Goal: Information Seeking & Learning: Check status

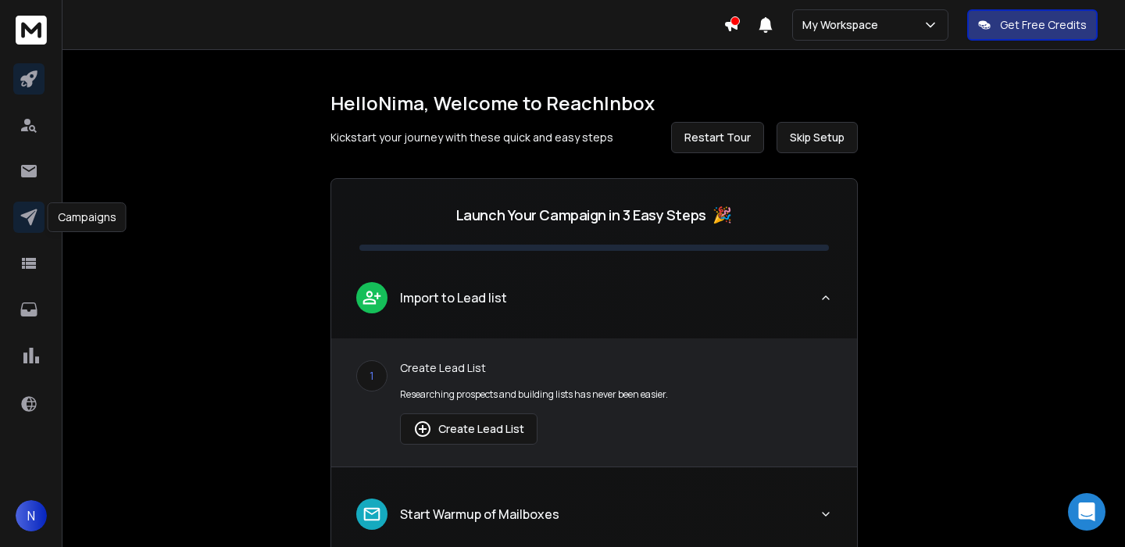
click at [30, 218] on icon at bounding box center [28, 217] width 16 height 16
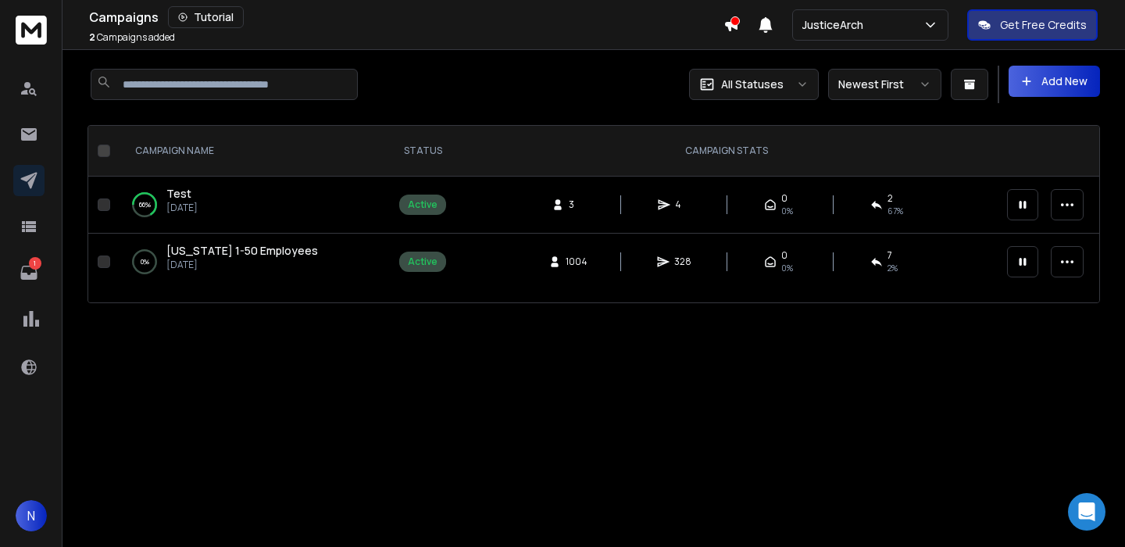
click at [325, 290] on caption at bounding box center [593, 296] width 1010 height 12
click at [269, 253] on span "Illinois 1-50 Employees" at bounding box center [241, 250] width 151 height 15
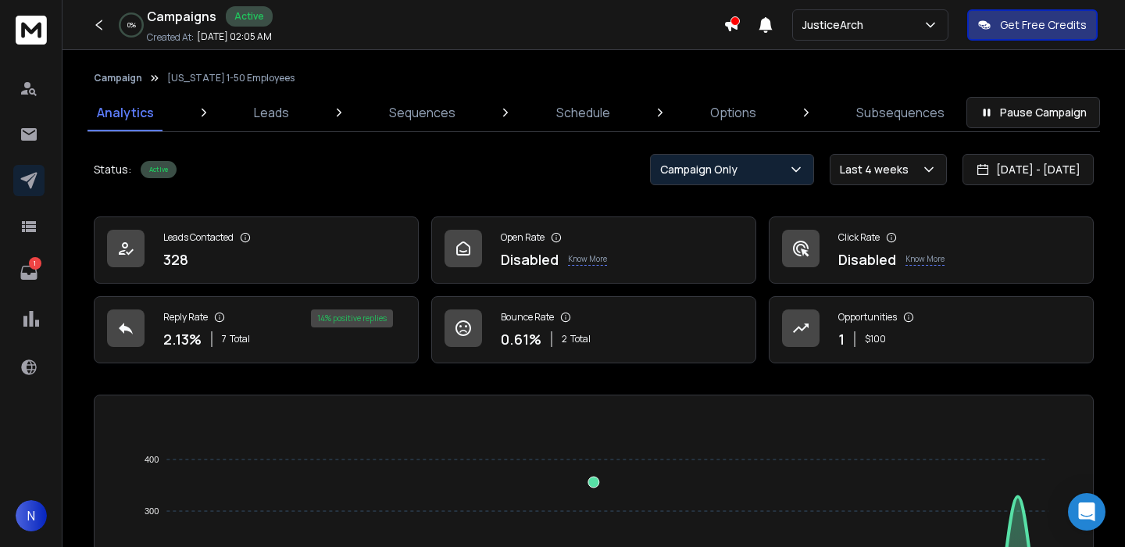
click at [788, 173] on icon at bounding box center [796, 170] width 16 height 16
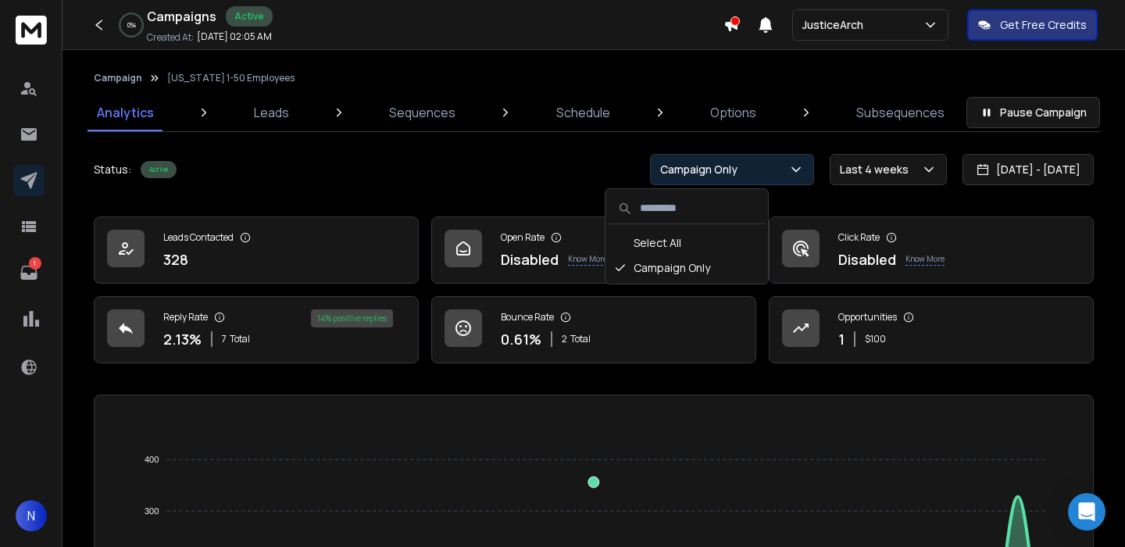
click at [788, 173] on icon at bounding box center [796, 170] width 16 height 16
click at [530, 164] on div "Status: Active Pause Campaign Campaign Only Last 4 weeks 15 Sep 2025 - 14 Oct 2…" at bounding box center [594, 169] width 1000 height 31
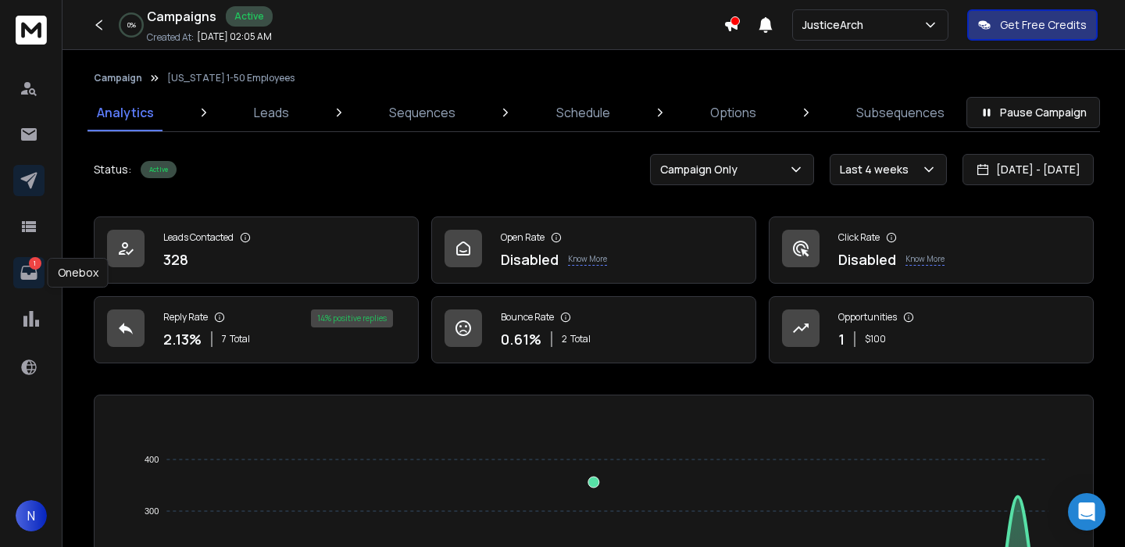
click at [34, 264] on p "1" at bounding box center [35, 263] width 12 height 12
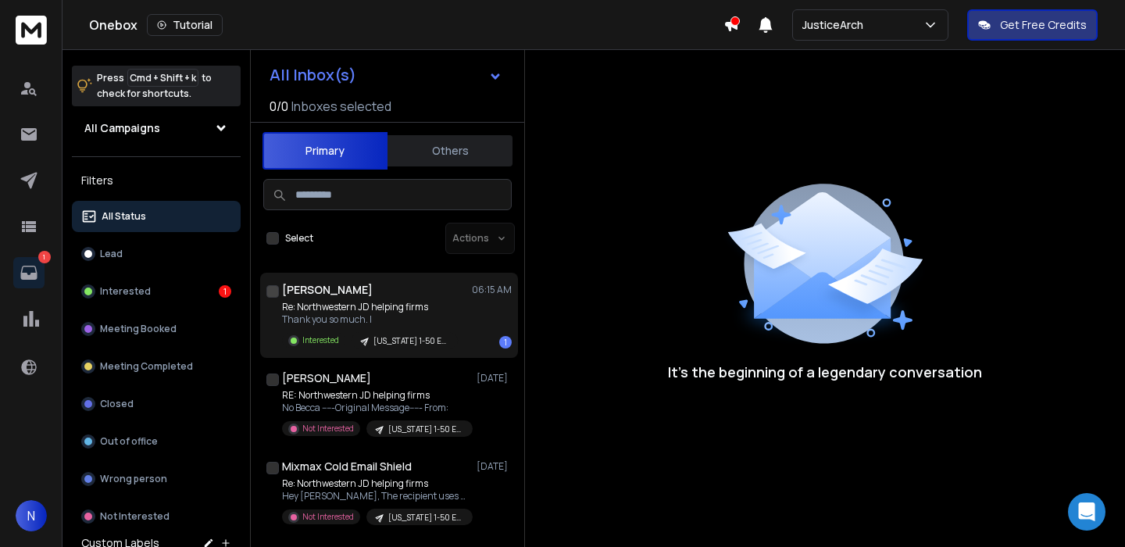
click at [438, 310] on p "Re: Northwestern JD helping firms" at bounding box center [370, 307] width 176 height 12
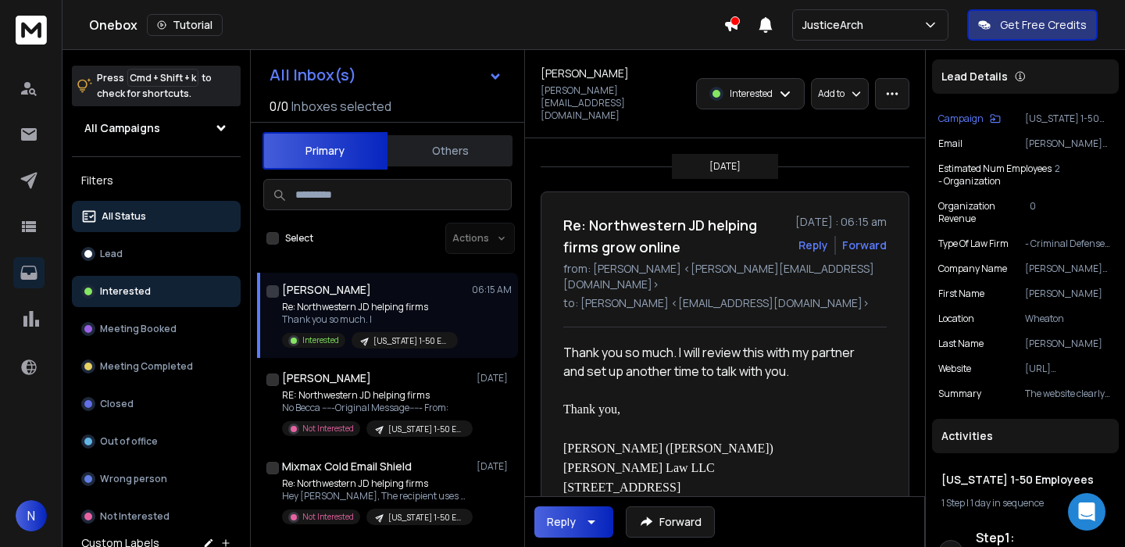
click at [179, 289] on button "Interested" at bounding box center [156, 291] width 169 height 31
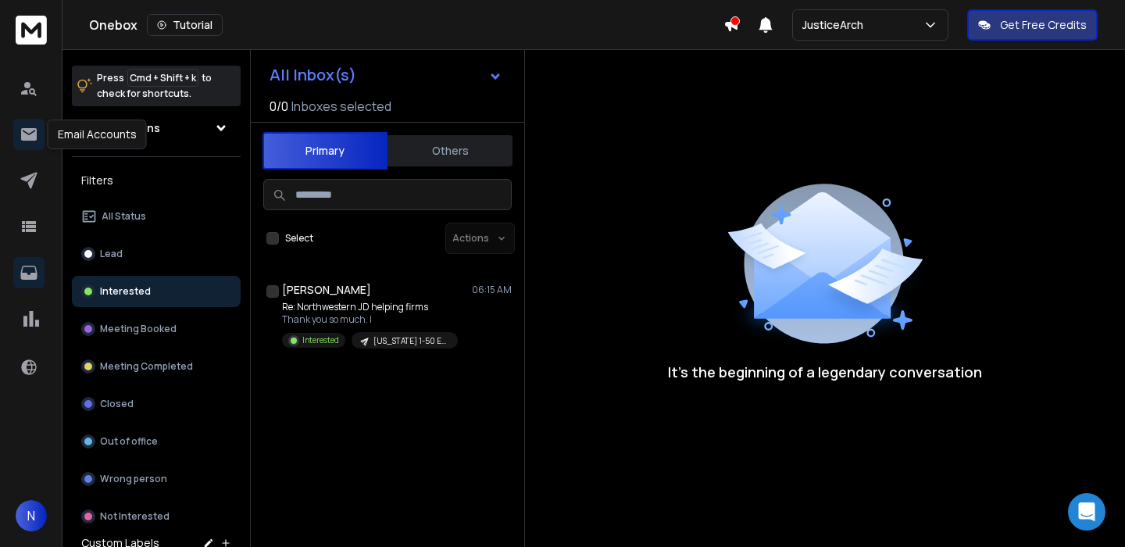
click at [24, 128] on icon at bounding box center [29, 134] width 16 height 12
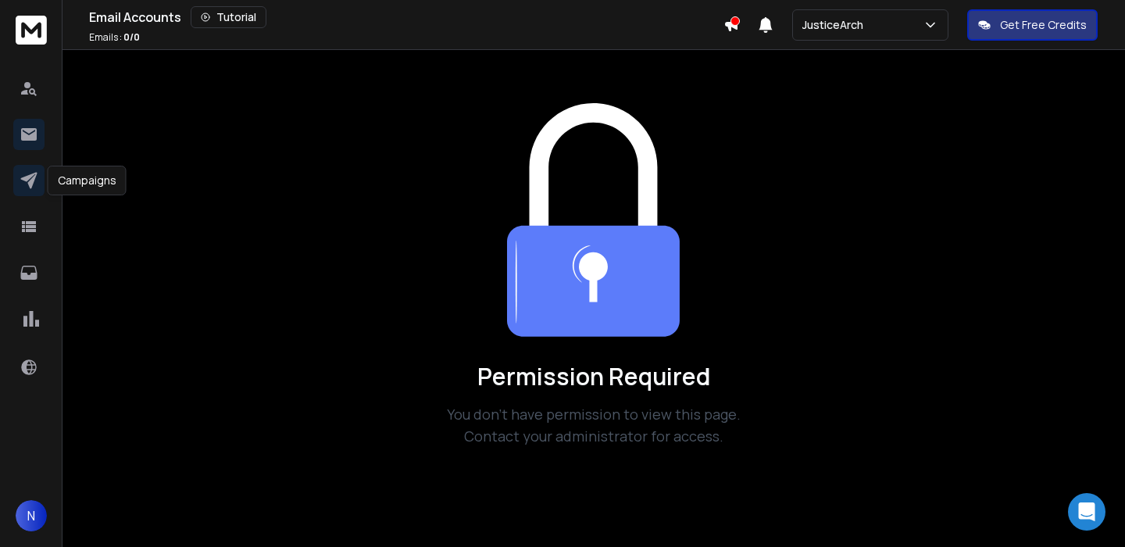
click at [32, 184] on icon at bounding box center [28, 181] width 16 height 16
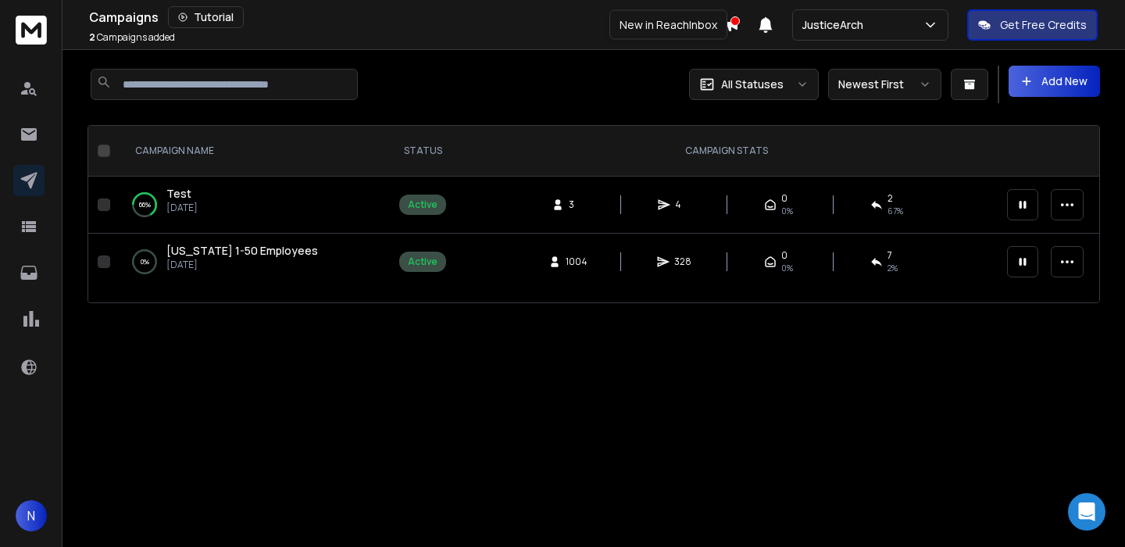
click at [737, 27] on icon at bounding box center [731, 25] width 12 height 12
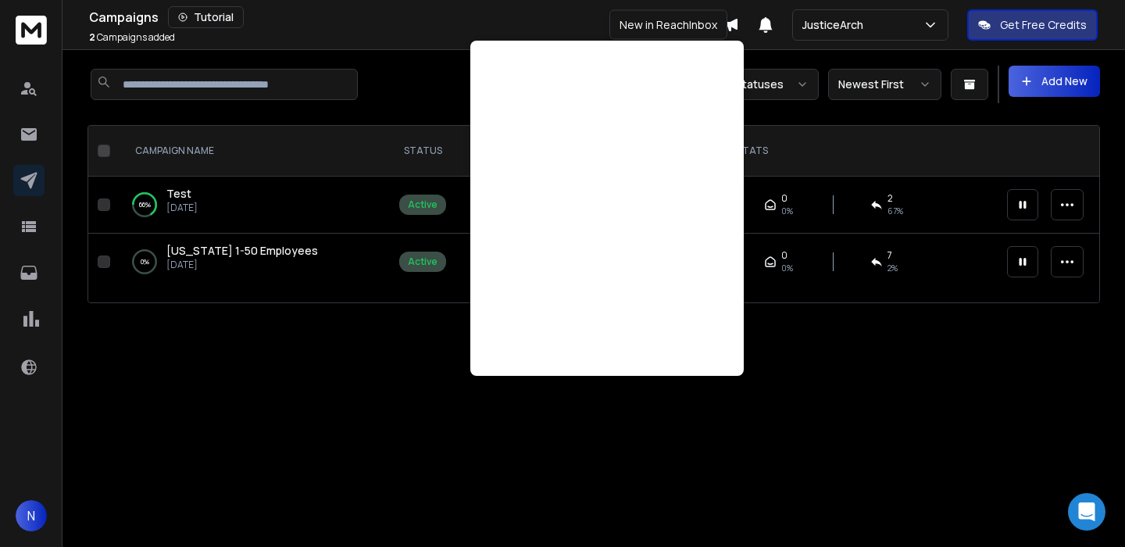
click at [737, 22] on icon at bounding box center [731, 25] width 12 height 12
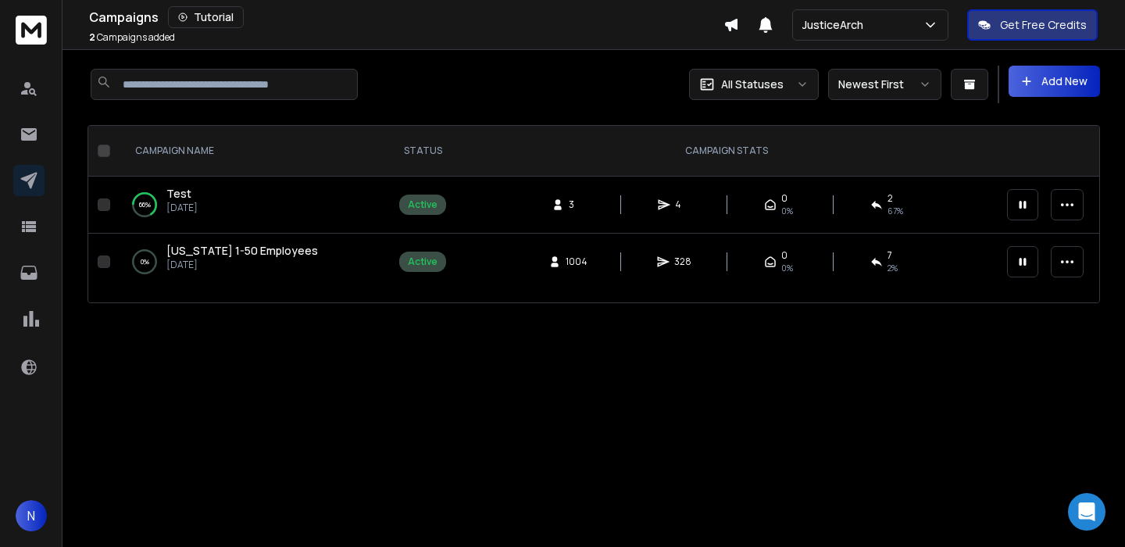
click at [474, 264] on div "1004 328 0 0% 7 2 %" at bounding box center [726, 261] width 523 height 25
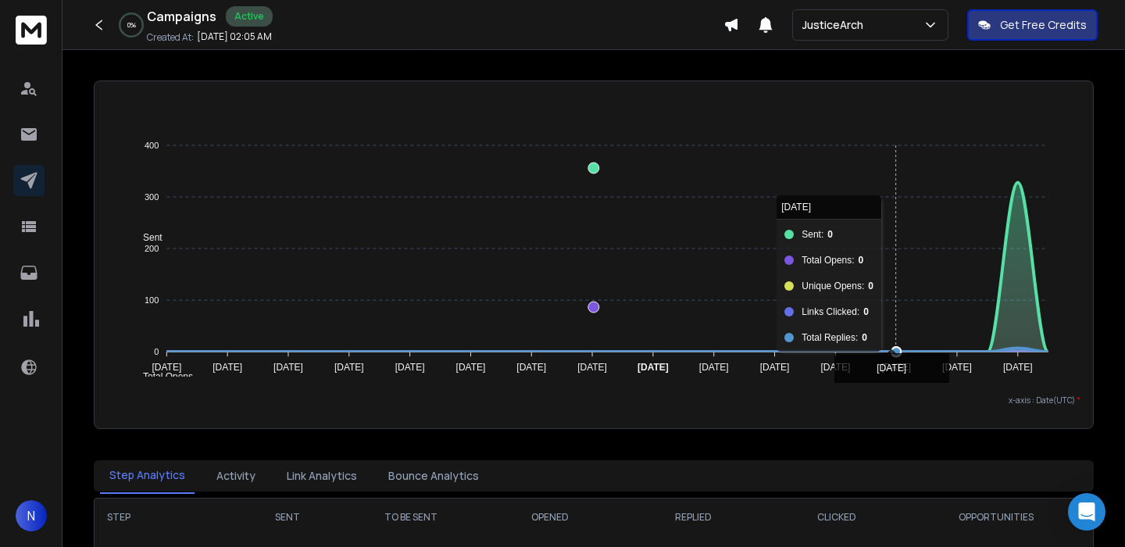
scroll to position [315, 0]
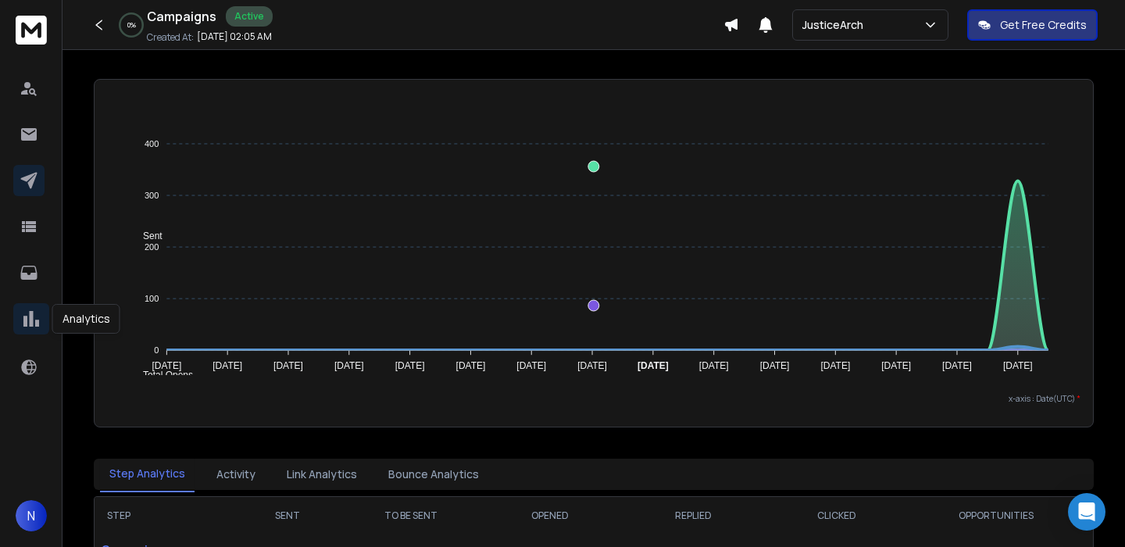
click at [35, 314] on icon at bounding box center [31, 318] width 23 height 23
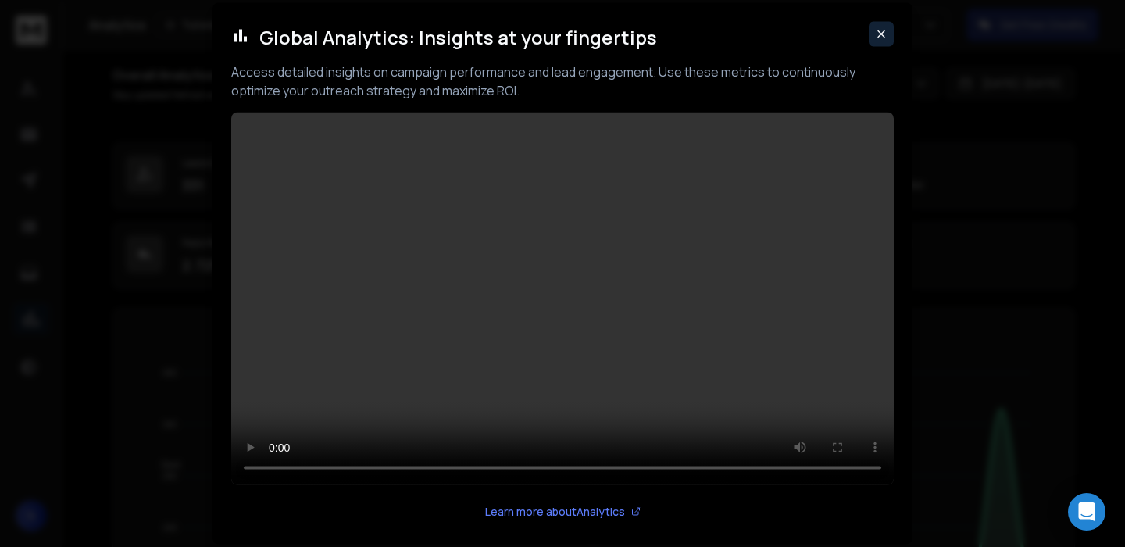
click at [883, 35] on icon at bounding box center [881, 34] width 12 height 12
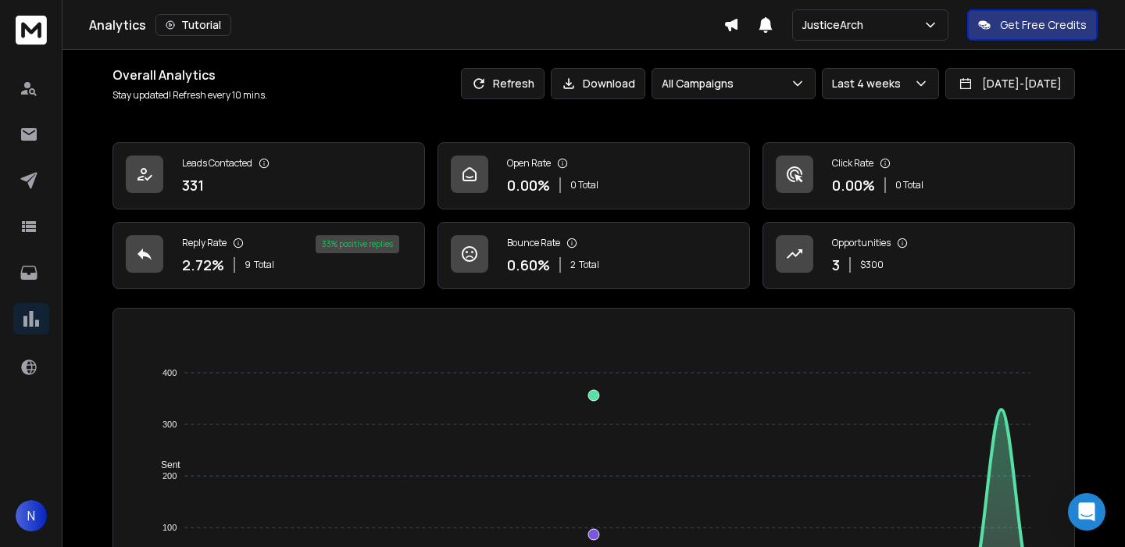
click at [252, 166] on p "Leads Contacted" at bounding box center [217, 163] width 70 height 12
click at [290, 191] on link "Leads Contacted 331" at bounding box center [268, 175] width 312 height 67
click at [28, 265] on icon at bounding box center [29, 272] width 19 height 19
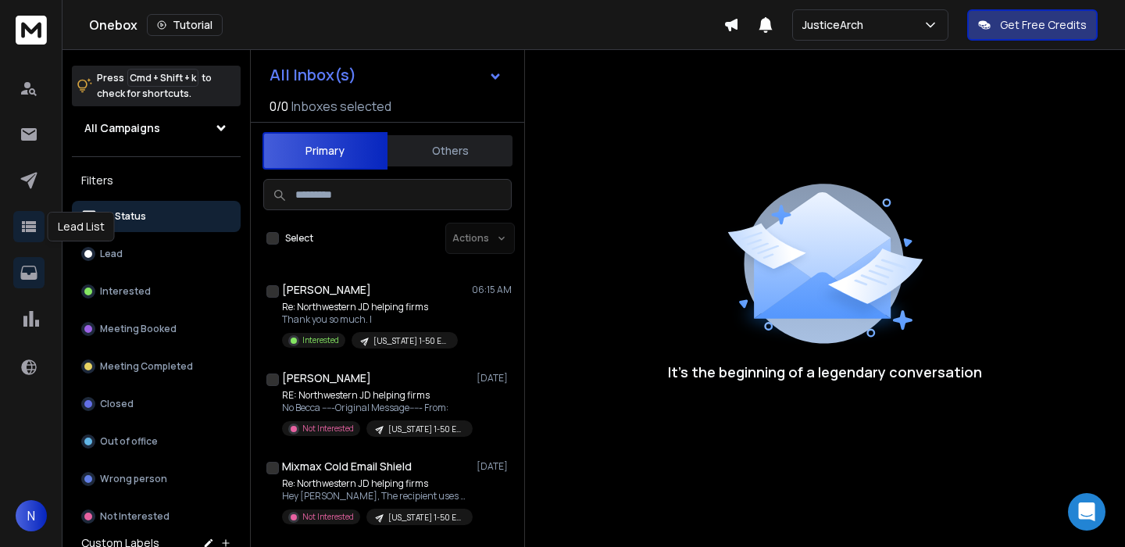
click at [24, 226] on icon at bounding box center [29, 226] width 19 height 19
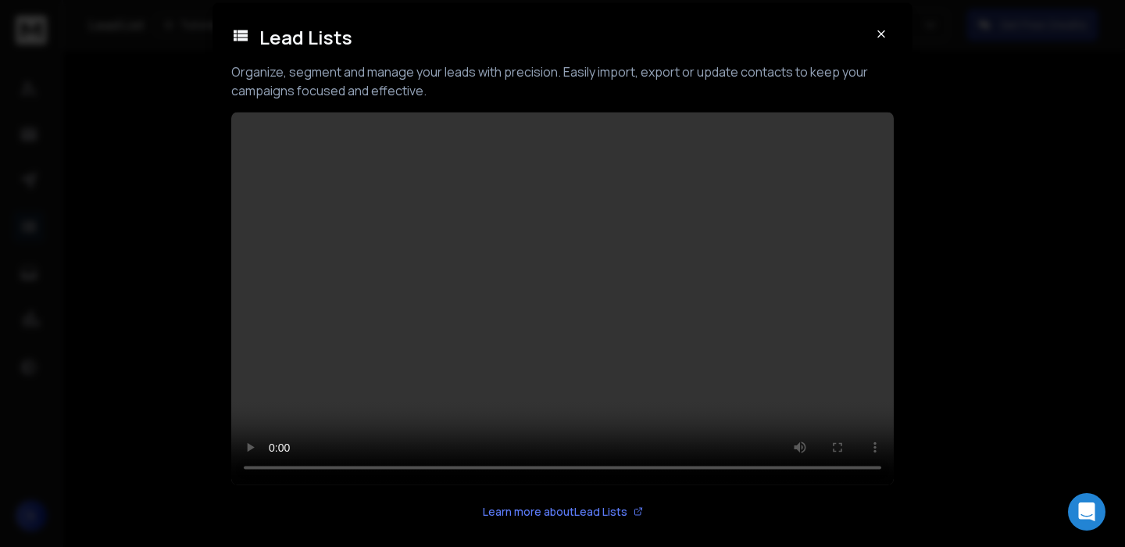
click at [151, 237] on div at bounding box center [562, 273] width 1125 height 547
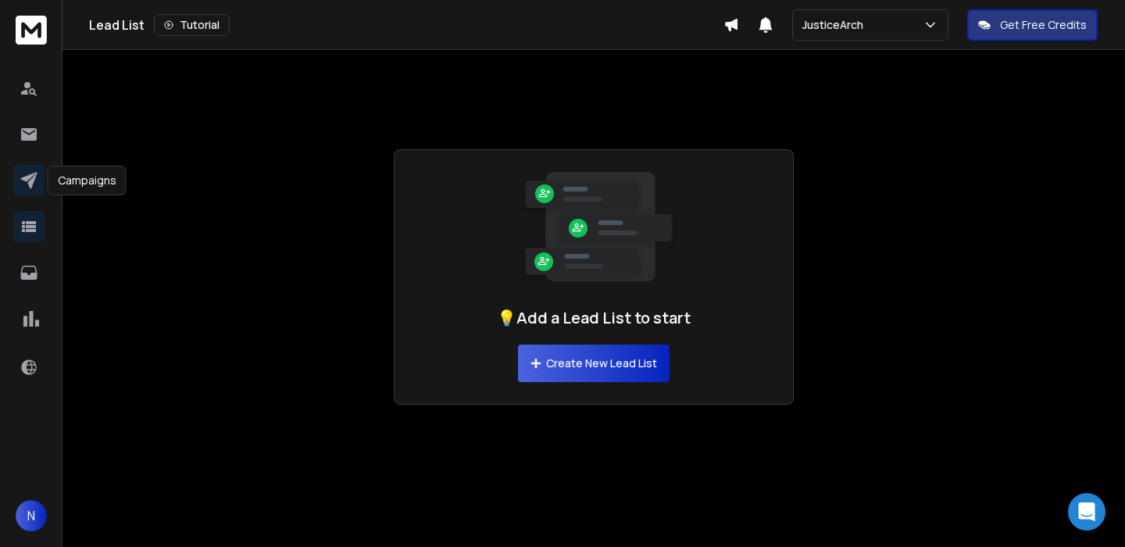
click at [24, 178] on icon at bounding box center [28, 181] width 16 height 16
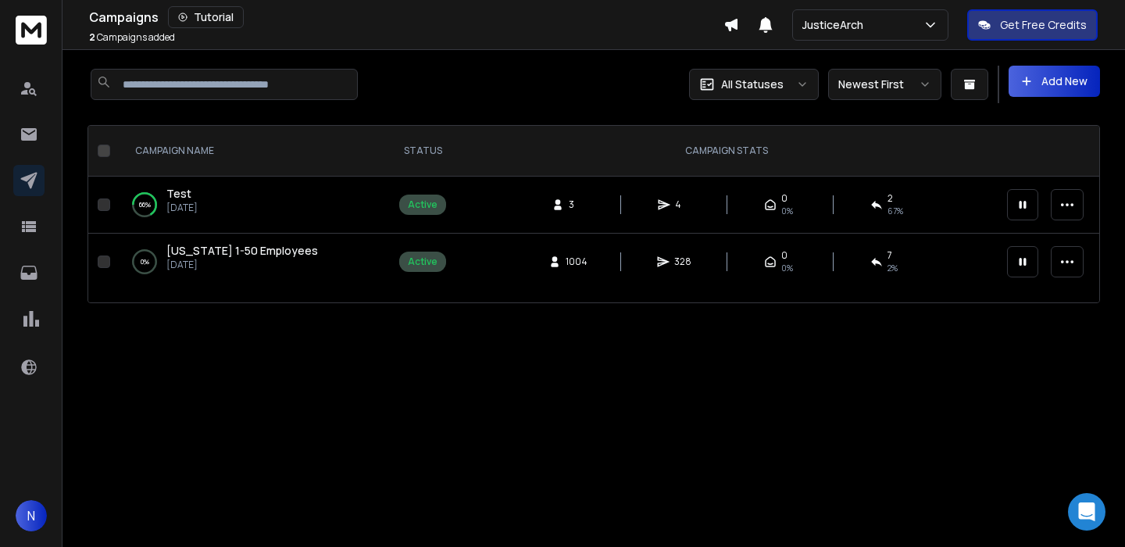
click at [347, 273] on div "0 % Illinois 1-50 Employees 5 days ago" at bounding box center [253, 261] width 242 height 37
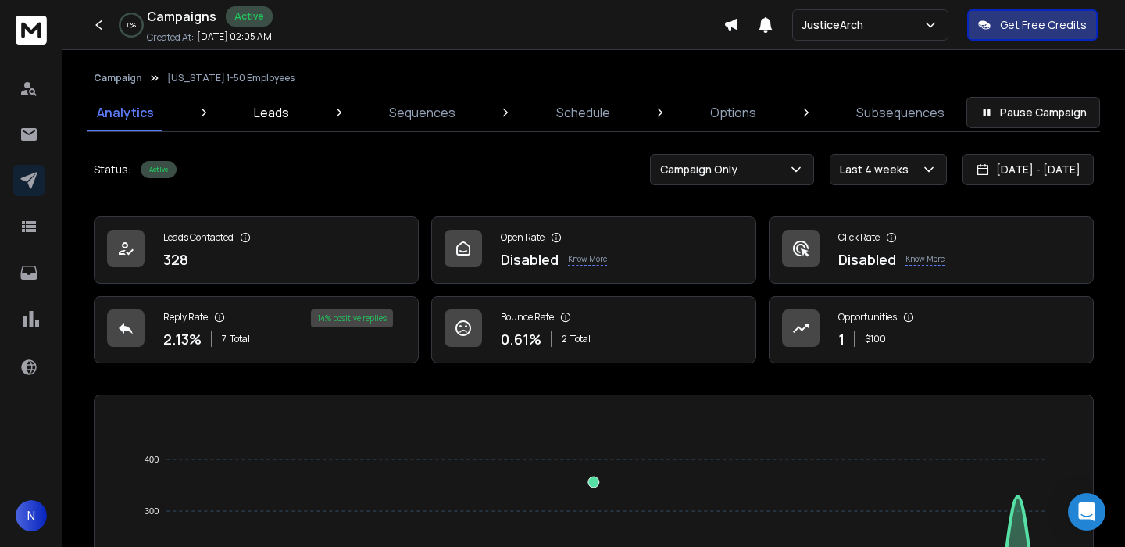
click at [269, 111] on p "Leads" at bounding box center [271, 112] width 35 height 19
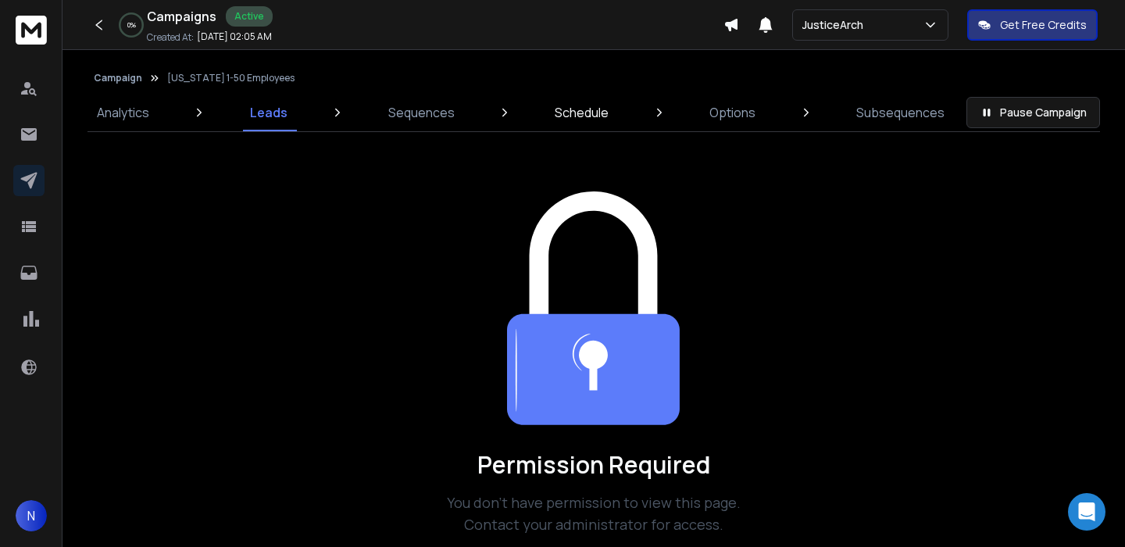
click at [589, 106] on p "Schedule" at bounding box center [581, 112] width 54 height 19
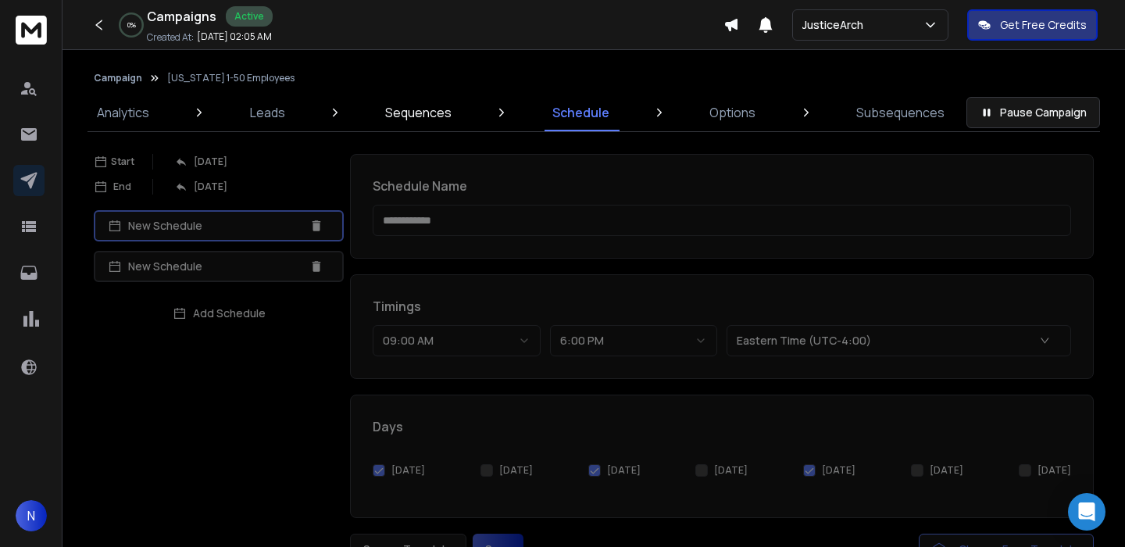
click at [420, 109] on p "Sequences" at bounding box center [418, 112] width 66 height 19
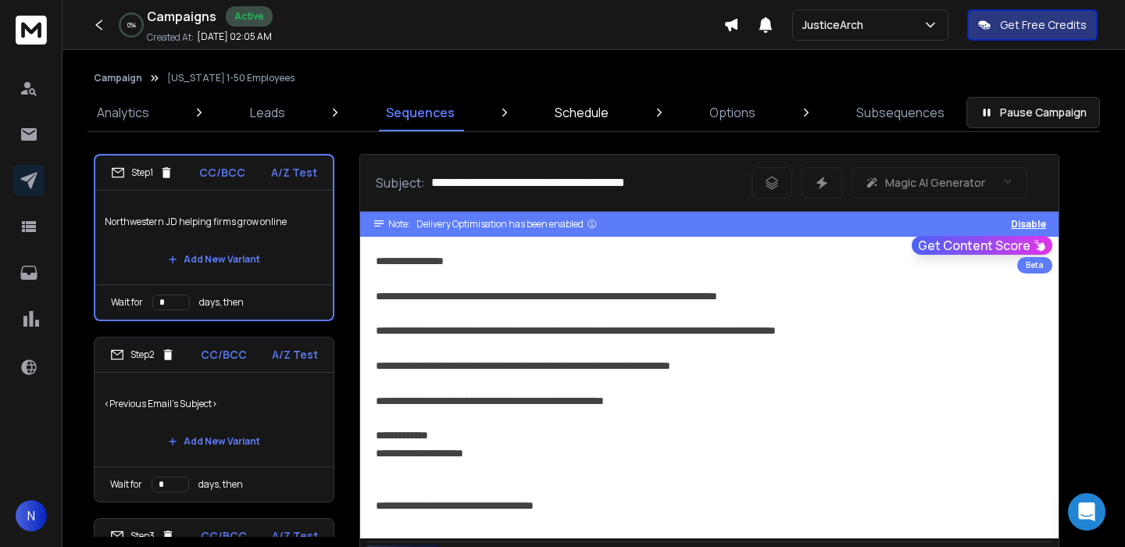
click at [599, 112] on p "Schedule" at bounding box center [581, 112] width 54 height 19
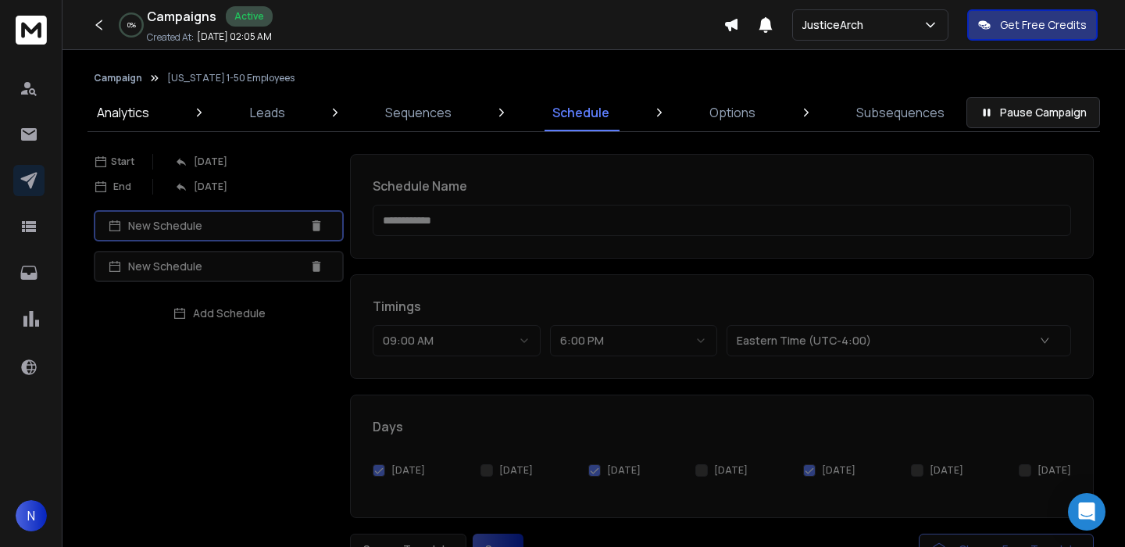
click at [133, 107] on p "Analytics" at bounding box center [123, 112] width 52 height 19
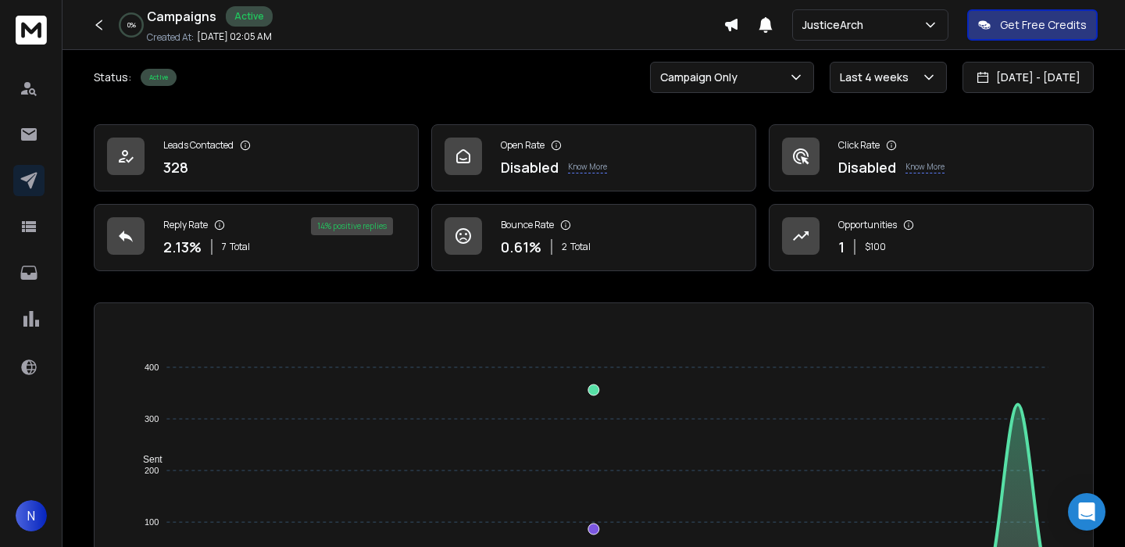
scroll to position [90, 0]
